Goal: Task Accomplishment & Management: Manage account settings

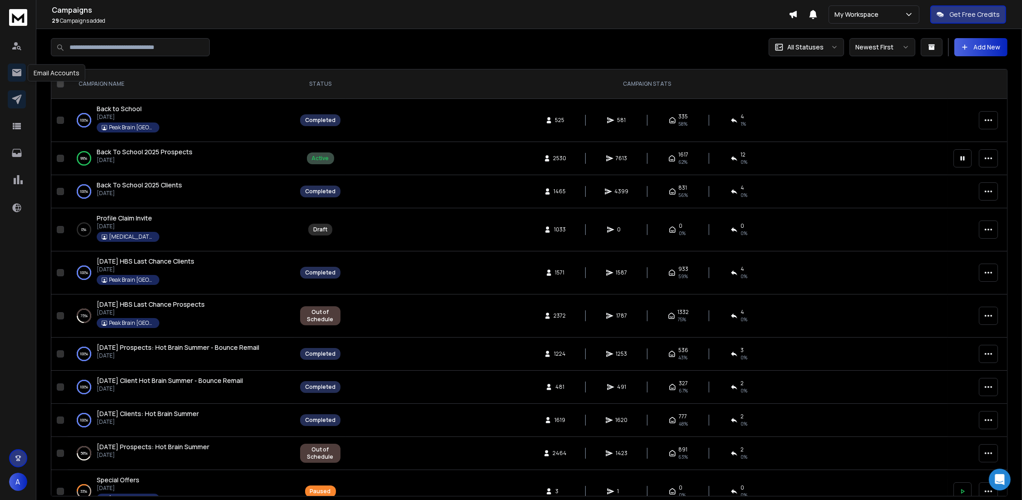
click at [13, 72] on icon at bounding box center [16, 72] width 9 height 7
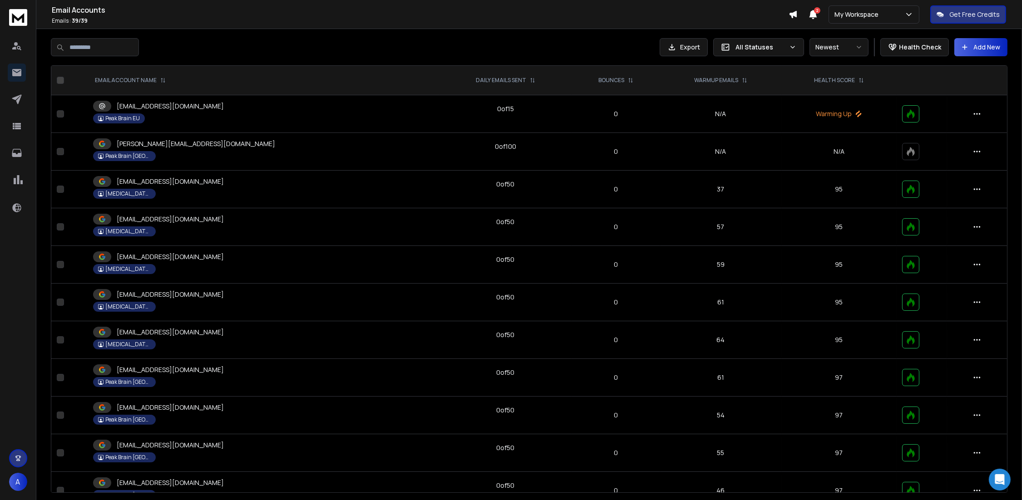
click at [189, 106] on p "info@neurofeedbackstockholm.se" at bounding box center [170, 106] width 107 height 9
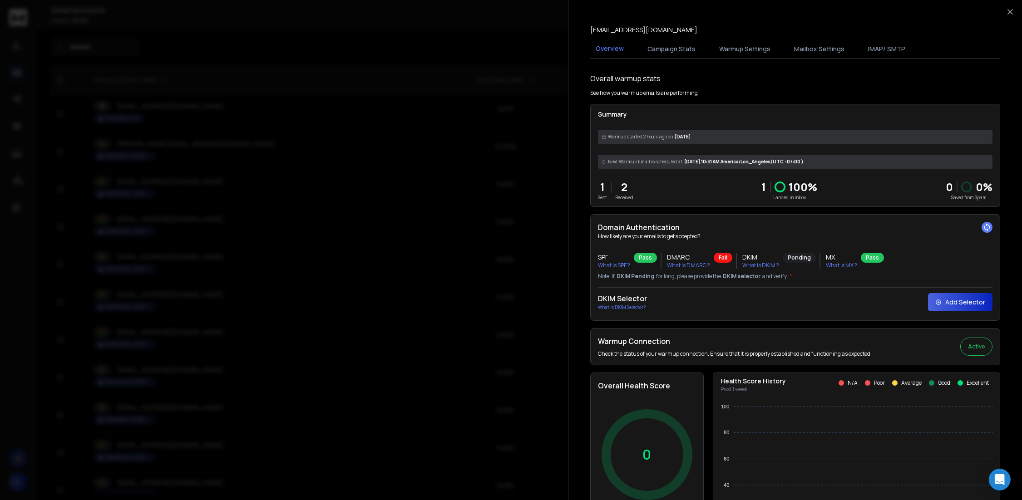
click at [723, 265] on div "DMARC What is DMARC ? Fail" at bounding box center [702, 261] width 70 height 16
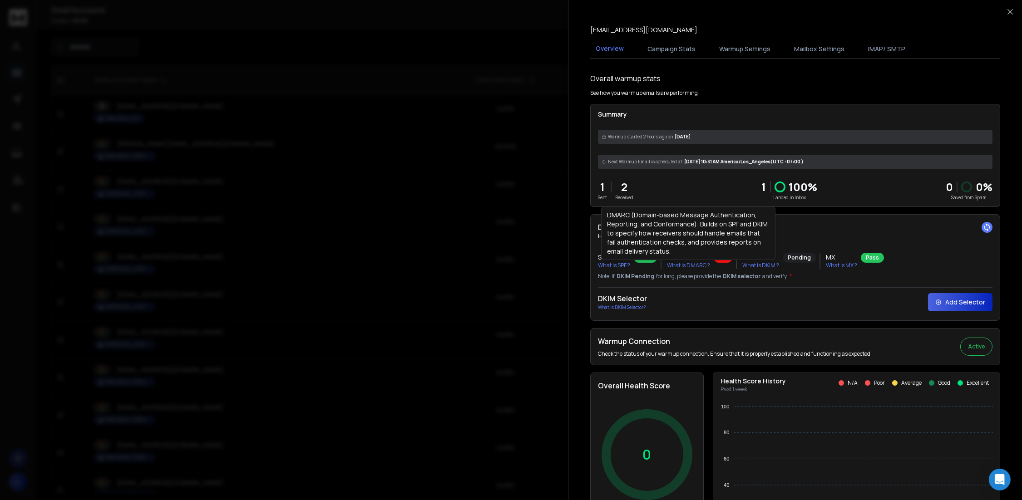
click at [688, 265] on p "What is DMARC ?" at bounding box center [688, 265] width 43 height 7
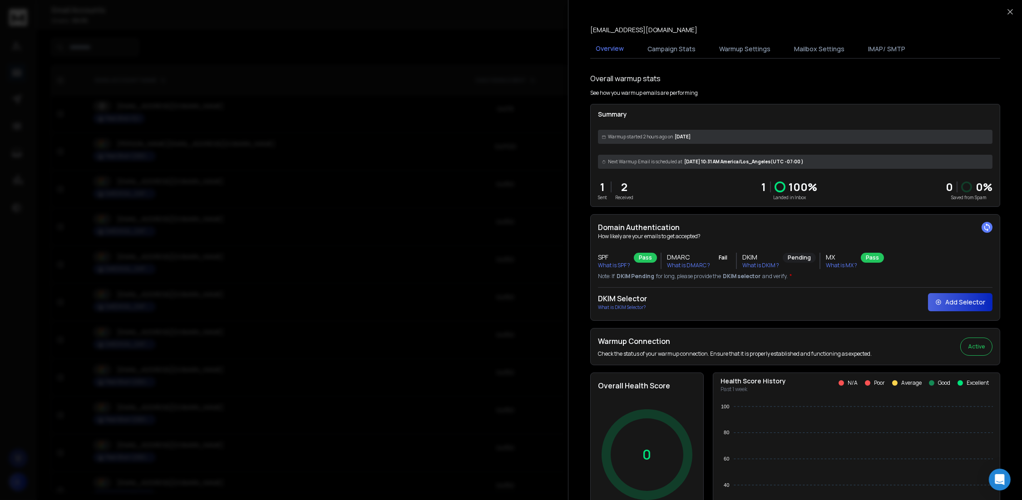
click at [717, 260] on div "Fail" at bounding box center [723, 258] width 19 height 10
click at [724, 257] on div "Fail" at bounding box center [723, 258] width 19 height 10
click at [727, 274] on span "DKIM selector" at bounding box center [742, 276] width 38 height 7
click at [727, 254] on div "Fail" at bounding box center [723, 258] width 19 height 10
click at [607, 308] on p "What is DKIM Selector?" at bounding box center [622, 307] width 49 height 7
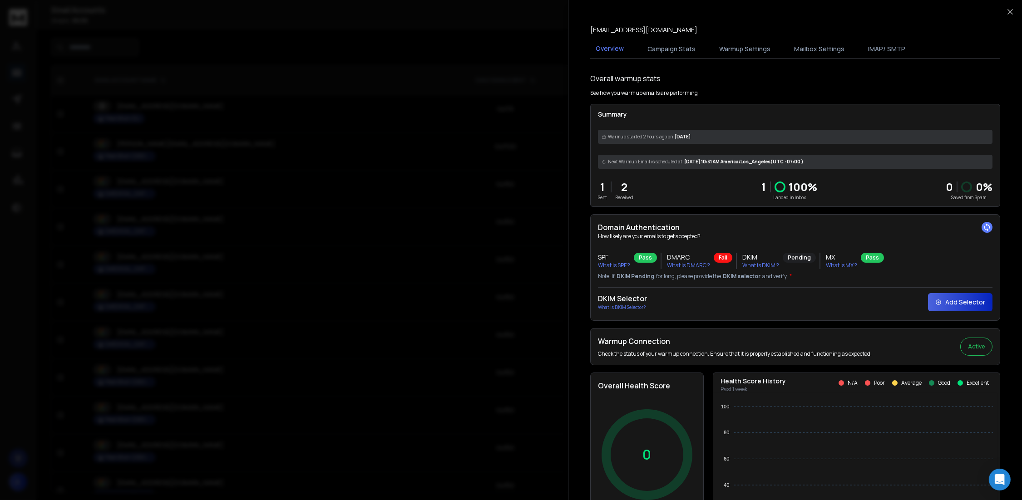
click at [959, 304] on button "Add Selector" at bounding box center [960, 302] width 64 height 18
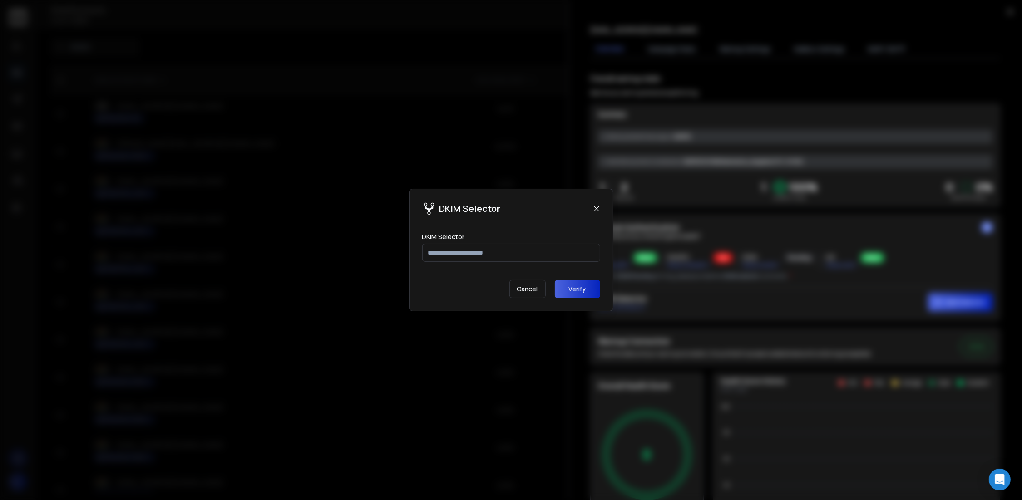
click at [511, 252] on input "text" at bounding box center [511, 253] width 178 height 18
click at [483, 212] on h1 "DKIM Selector" at bounding box center [470, 209] width 61 height 13
click at [515, 292] on p "Cancel" at bounding box center [527, 289] width 36 height 18
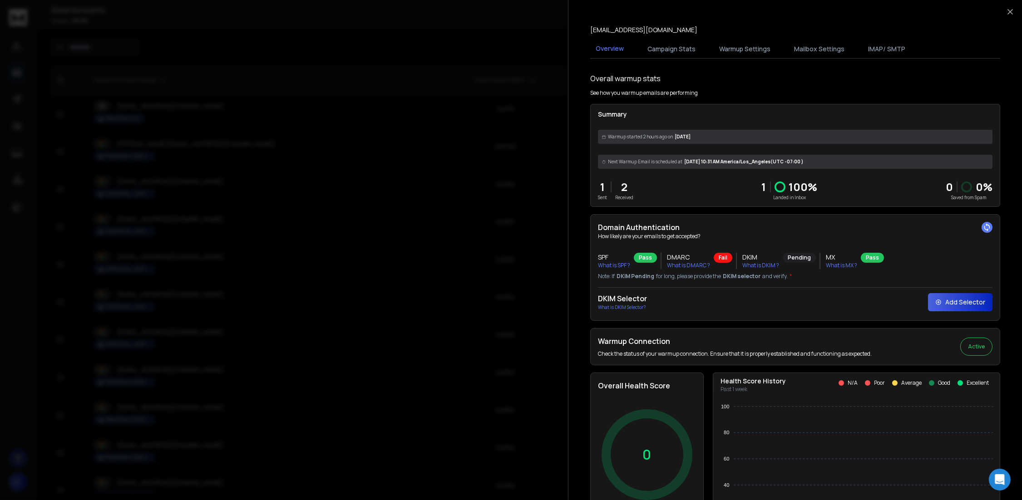
click at [803, 49] on button "Mailbox Settings" at bounding box center [819, 49] width 61 height 20
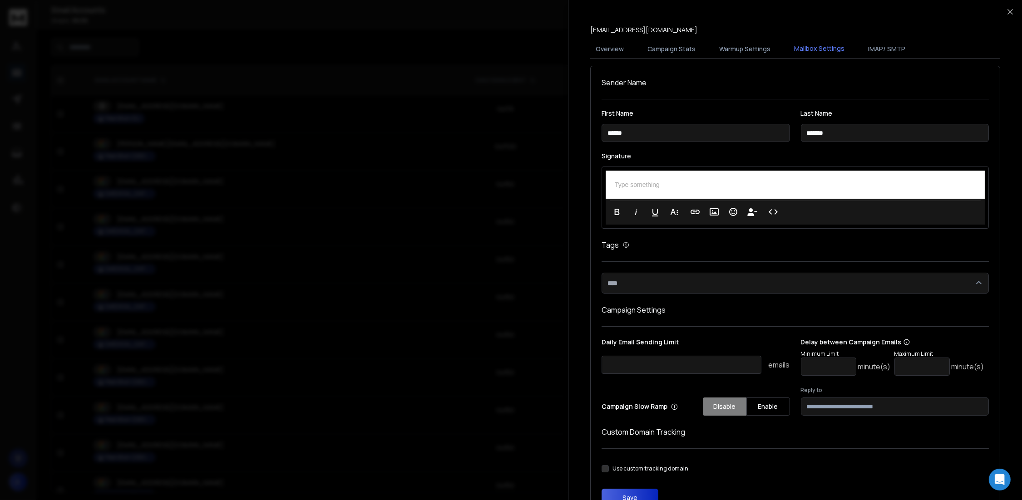
click at [895, 52] on button "IMAP/ SMTP" at bounding box center [887, 49] width 48 height 20
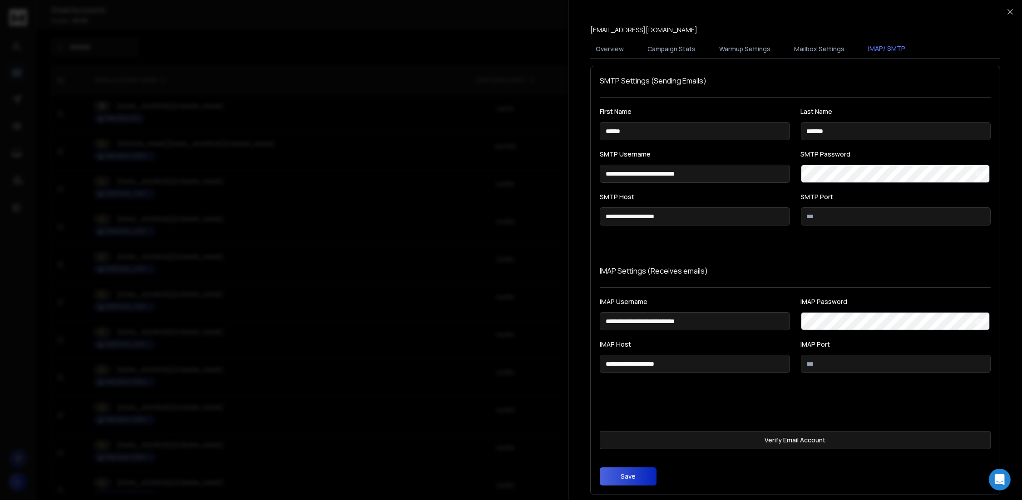
click at [603, 59] on div "**********" at bounding box center [795, 267] width 410 height 455
click at [602, 51] on button "Overview" at bounding box center [609, 49] width 39 height 20
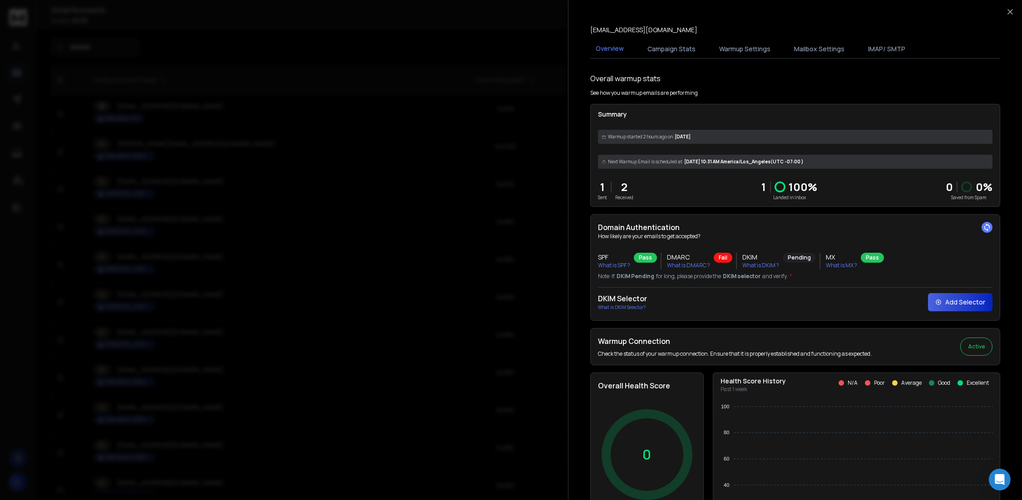
click at [799, 259] on div "Pending" at bounding box center [799, 258] width 33 height 10
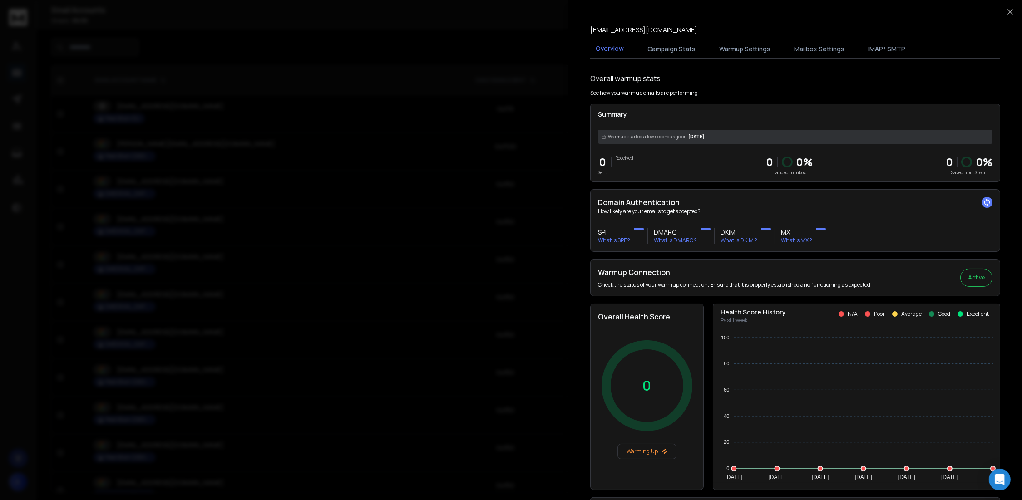
click at [498, 232] on div at bounding box center [511, 250] width 1022 height 500
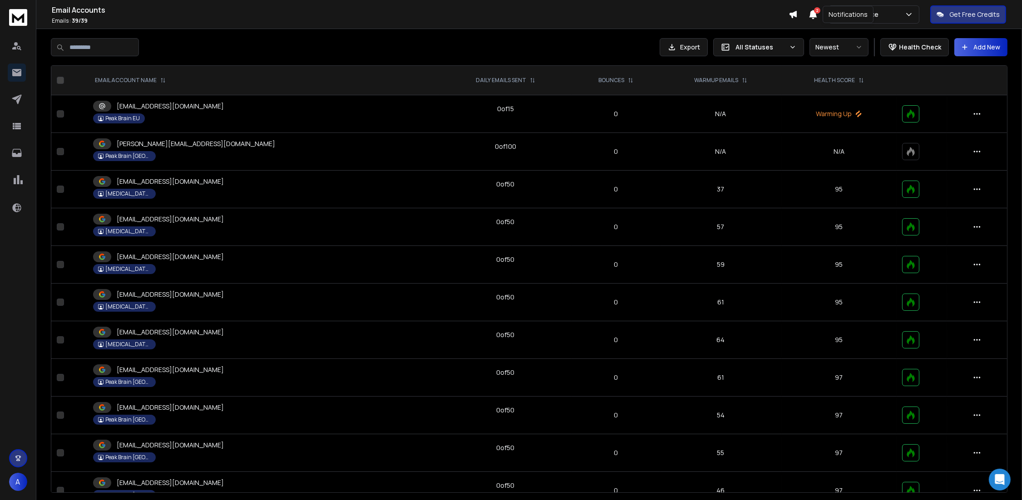
click at [817, 15] on icon at bounding box center [813, 14] width 8 height 9
click at [817, 13] on icon at bounding box center [813, 14] width 8 height 9
click at [796, 16] on icon at bounding box center [793, 14] width 7 height 7
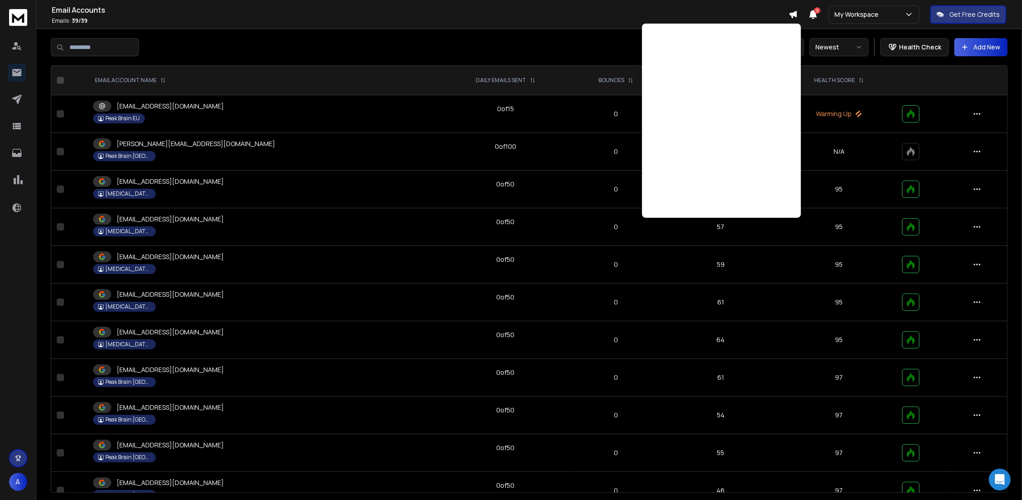
scroll to position [2, 0]
